Goal: Task Accomplishment & Management: Use online tool/utility

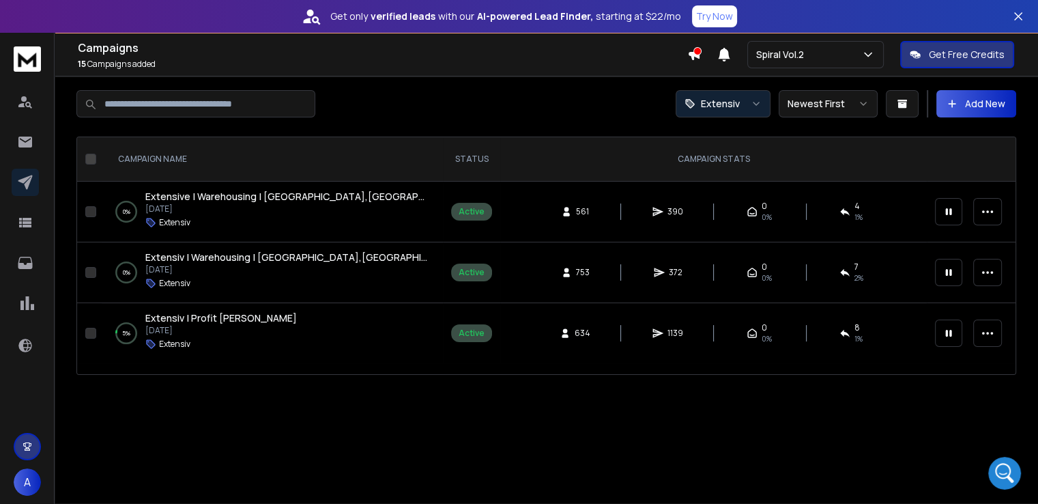
click at [713, 104] on p "Extensiv" at bounding box center [720, 104] width 39 height 14
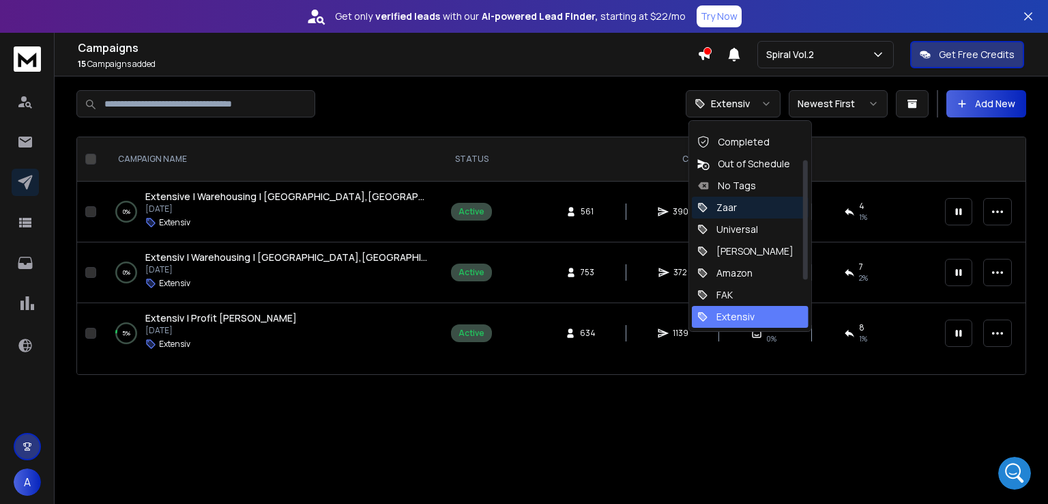
scroll to position [145, 0]
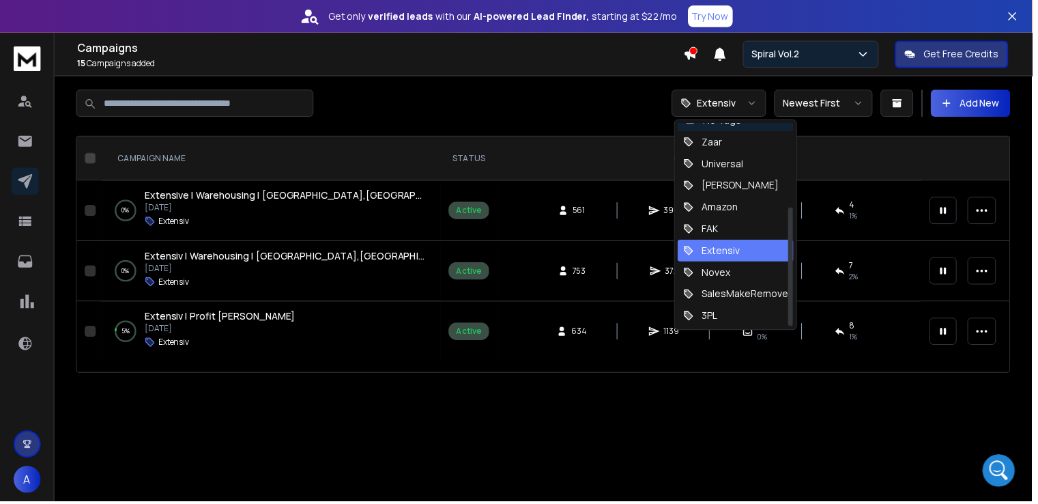
click at [800, 61] on p "Spiral Vol.2" at bounding box center [782, 55] width 53 height 14
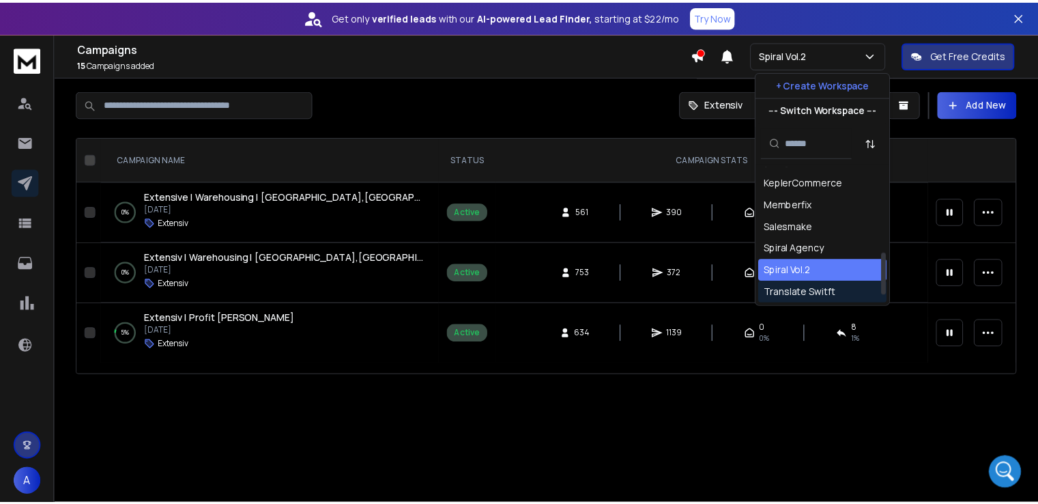
scroll to position [232, 0]
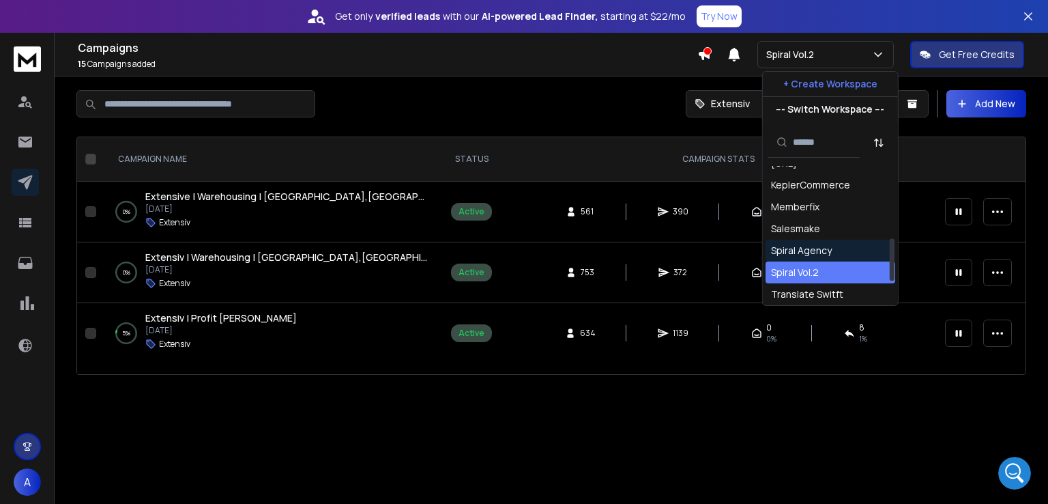
click at [812, 247] on div "Spiral Agency" at bounding box center [801, 251] width 61 height 14
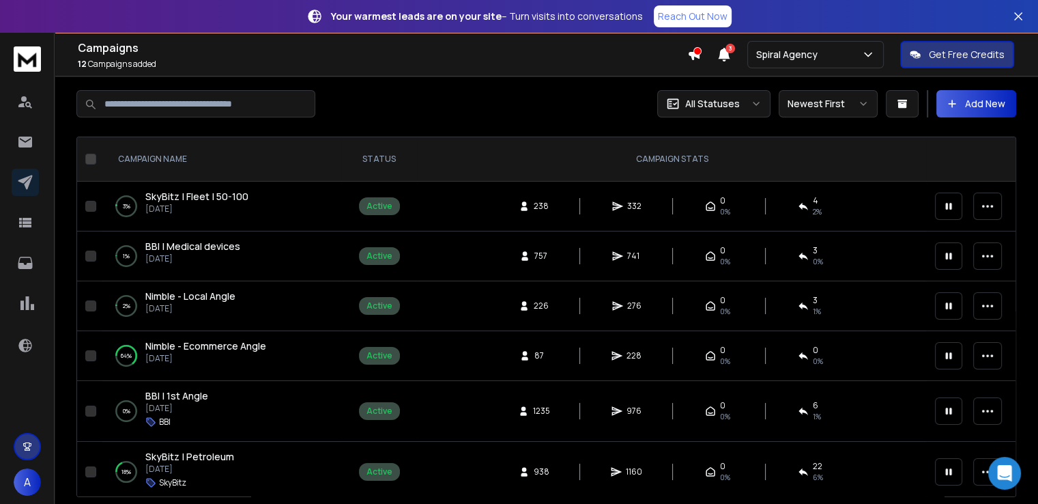
click at [89, 208] on button "button" at bounding box center [90, 206] width 11 height 11
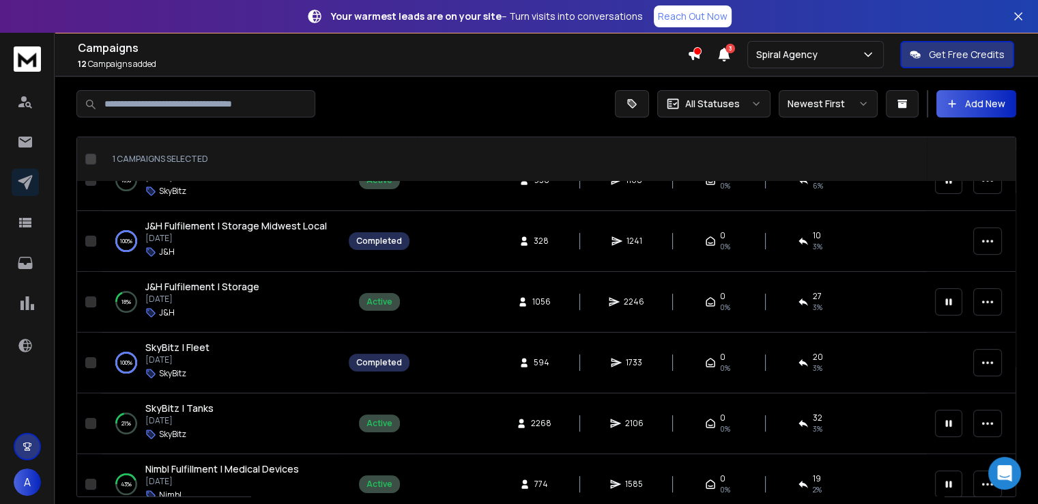
scroll to position [341, 0]
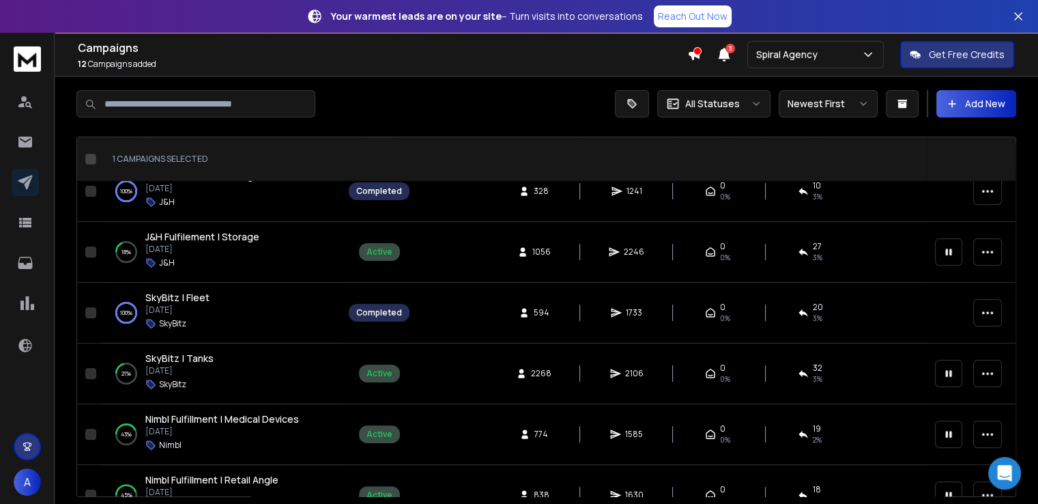
click at [94, 315] on button "button" at bounding box center [90, 312] width 11 height 11
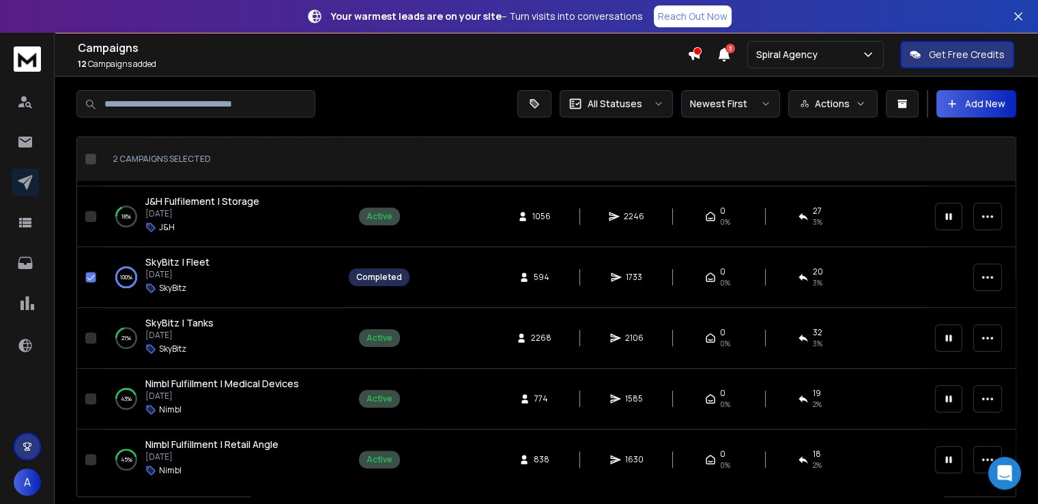
scroll to position [379, 0]
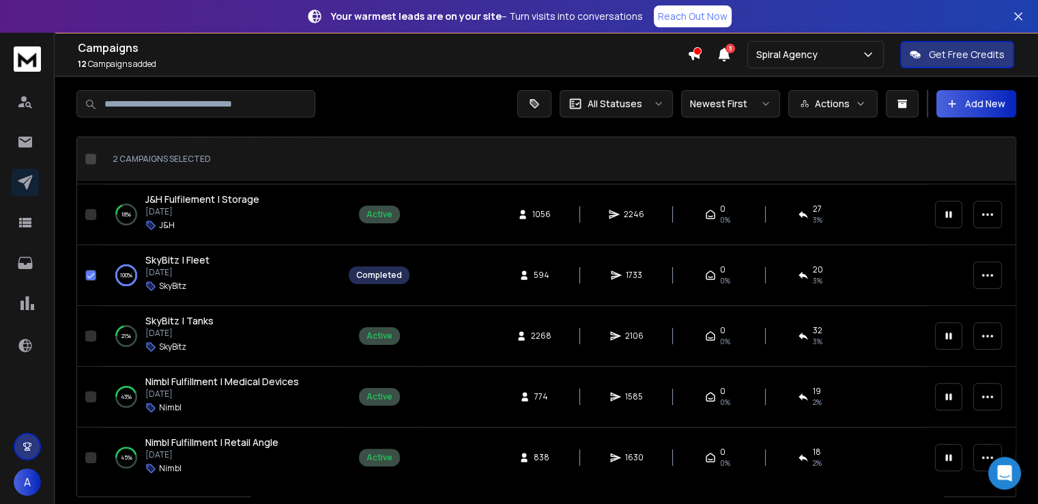
click at [88, 337] on button "button" at bounding box center [90, 335] width 11 height 11
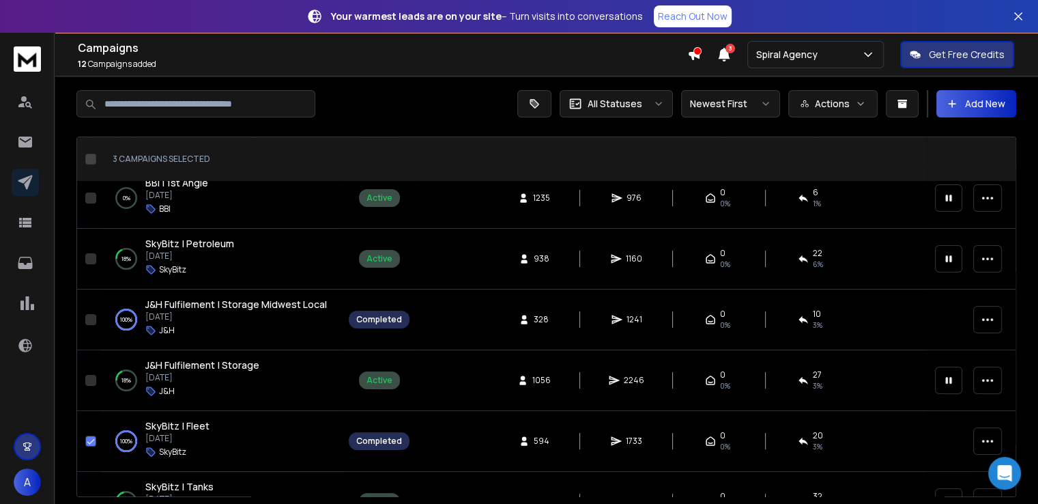
scroll to position [106, 0]
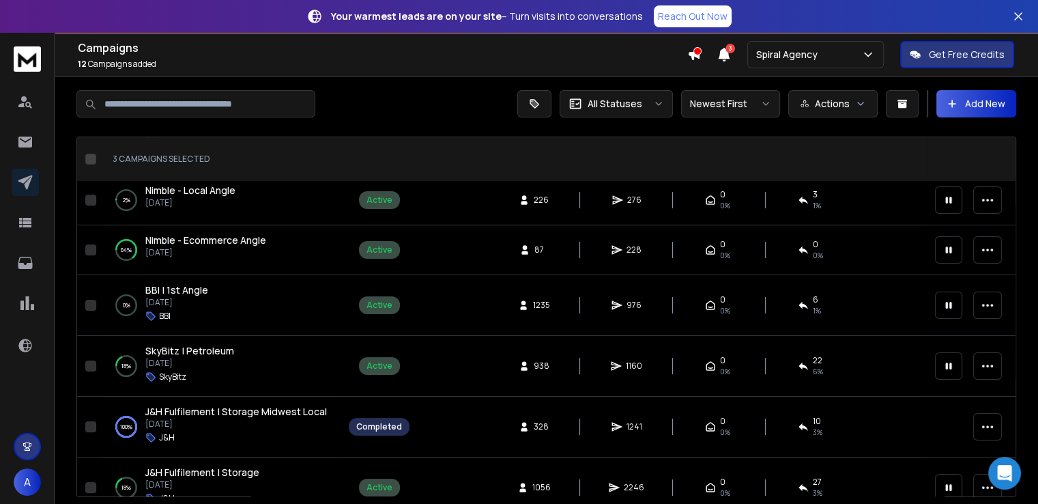
click at [92, 362] on button "button" at bounding box center [90, 365] width 11 height 11
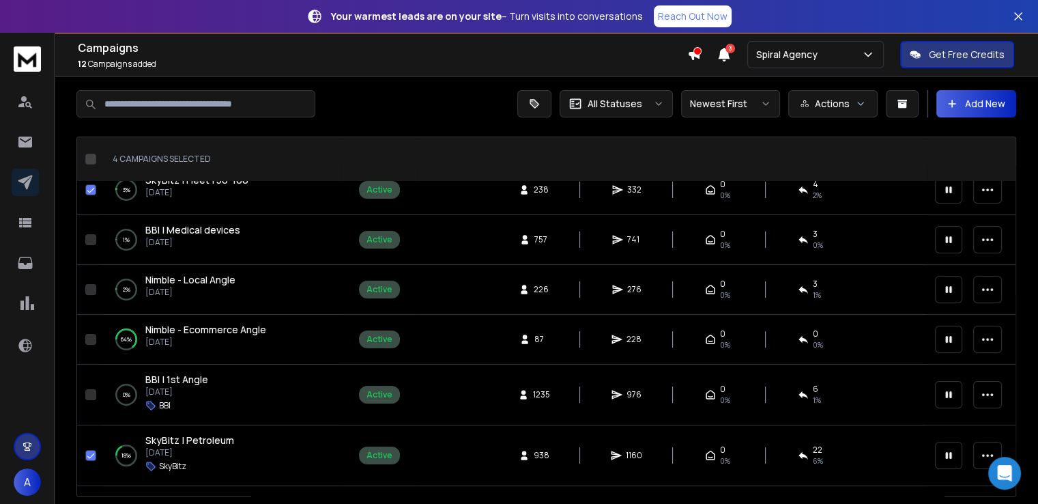
scroll to position [0, 0]
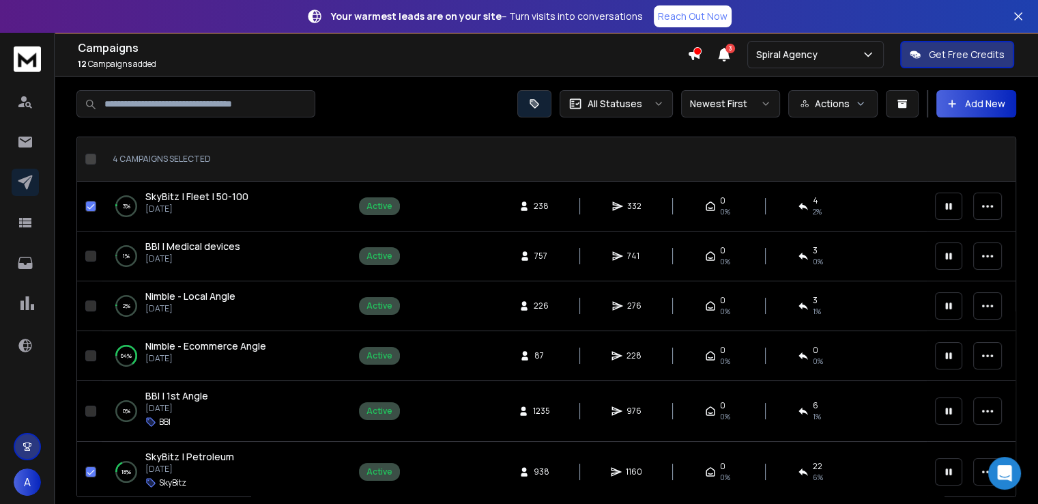
click at [531, 111] on button at bounding box center [534, 103] width 34 height 27
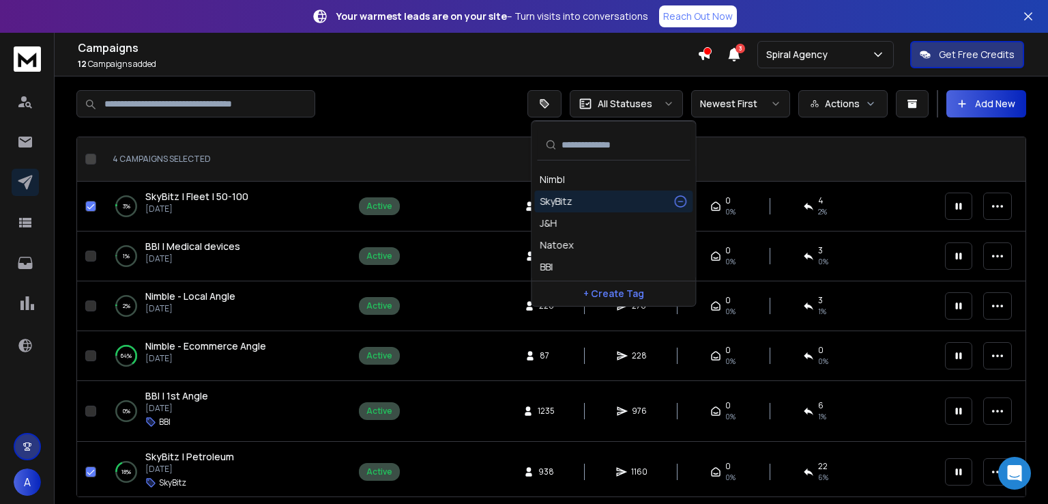
click at [560, 203] on span "SkyBitz" at bounding box center [556, 202] width 32 height 14
click at [560, 201] on span "SkyBitz" at bounding box center [556, 202] width 32 height 14
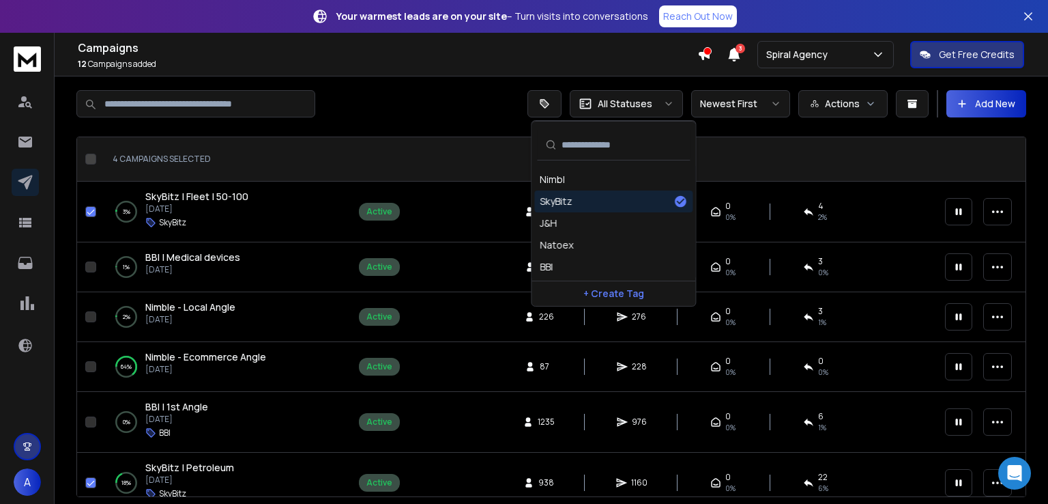
click at [425, 109] on div at bounding box center [301, 103] width 451 height 27
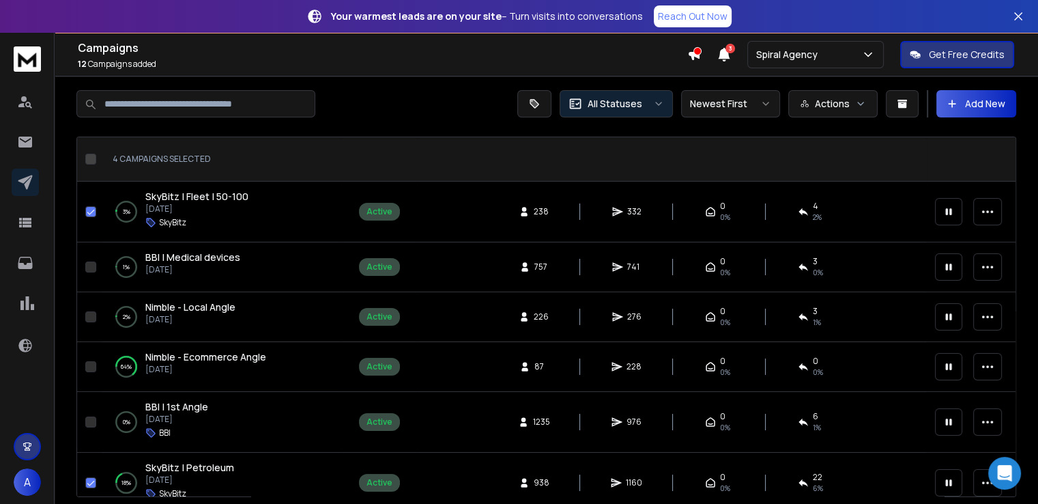
click at [586, 109] on div "All Statuses" at bounding box center [606, 104] width 74 height 14
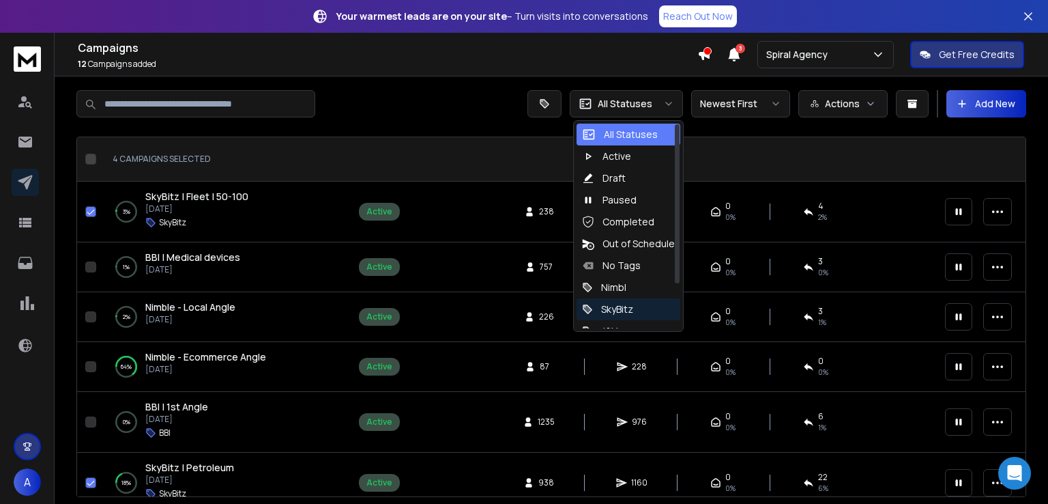
click at [630, 307] on div "SkyBitz" at bounding box center [607, 309] width 51 height 14
